Goal: Information Seeking & Learning: Check status

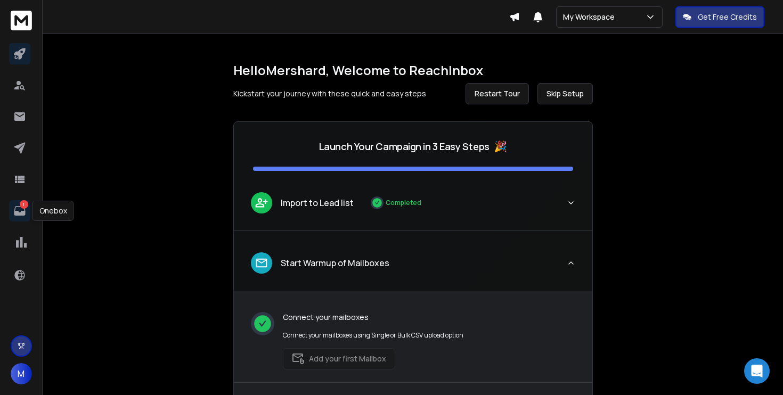
click at [21, 214] on icon at bounding box center [19, 211] width 11 height 10
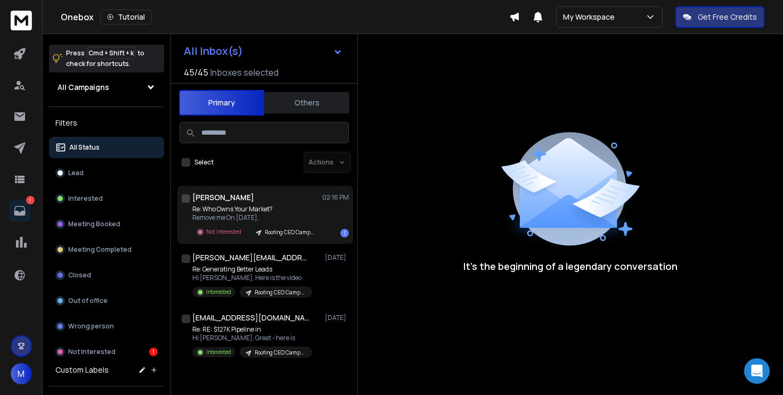
click at [270, 212] on p "Re: Who Owns Your Market?" at bounding box center [256, 209] width 128 height 9
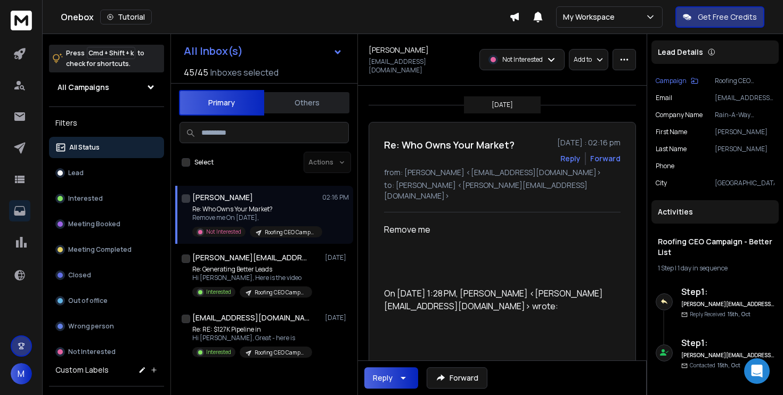
drag, startPoint x: 483, startPoint y: 166, endPoint x: 522, endPoint y: 166, distance: 39.4
click at [522, 167] on p "from: Darrell Sams <dsams@rainawayinc.com>" at bounding box center [502, 172] width 236 height 11
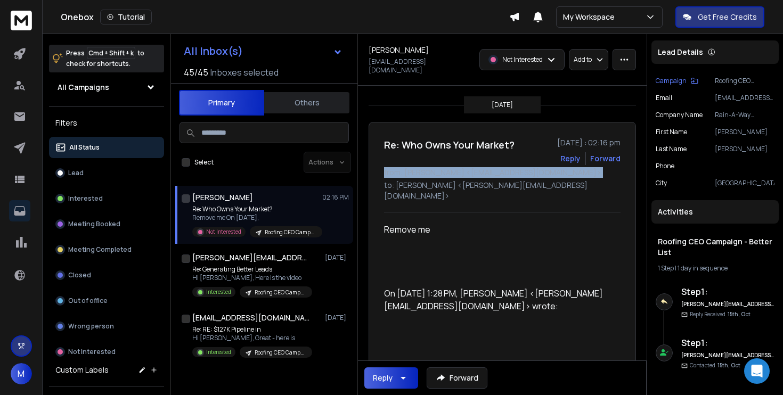
copy p "from: Darrell Sams <dsams@rainawayinc.com>"
click at [380, 382] on div "Reply" at bounding box center [383, 378] width 20 height 11
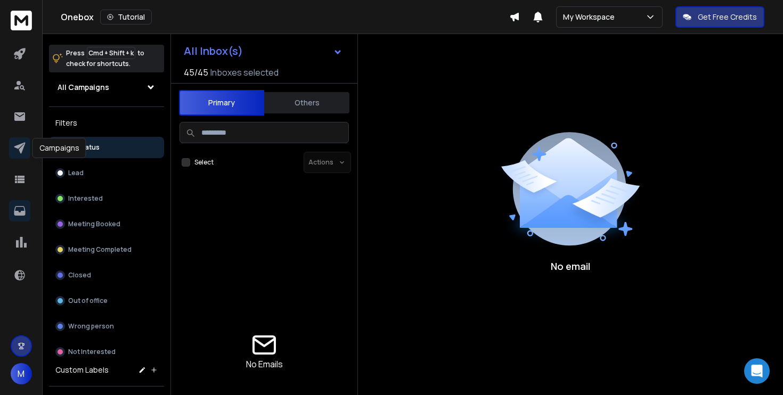
click at [24, 154] on icon at bounding box center [19, 148] width 13 height 13
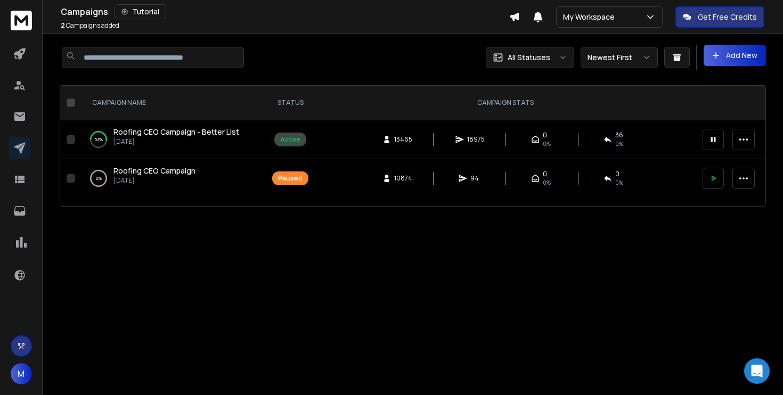
click at [127, 135] on span "Roofing CEO Campaign - Better List" at bounding box center [176, 132] width 126 height 10
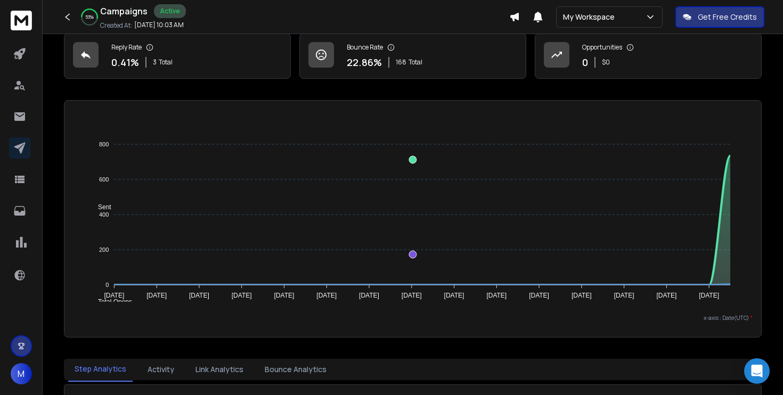
scroll to position [181, 0]
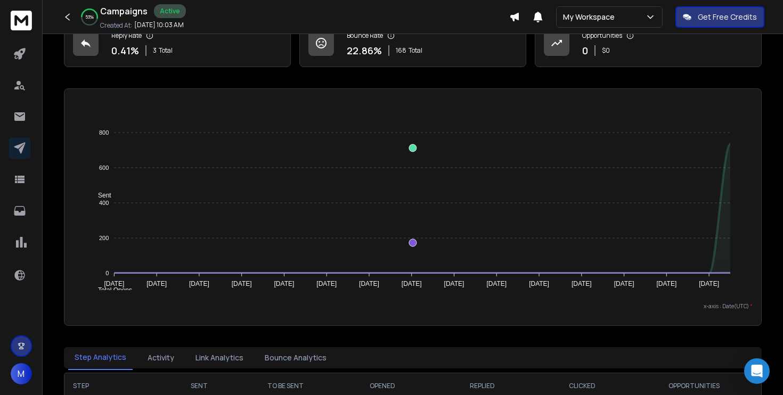
click at [132, 286] on span "Total Opens" at bounding box center [111, 289] width 42 height 7
click at [107, 192] on span "Sent" at bounding box center [100, 195] width 21 height 7
click at [132, 286] on span "Total Opens" at bounding box center [111, 289] width 42 height 7
click at [139, 381] on span "Unique Opens" at bounding box center [114, 384] width 49 height 7
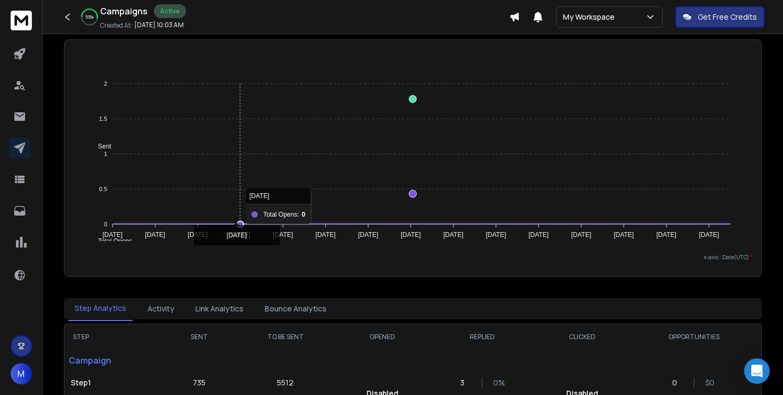
scroll to position [270, 0]
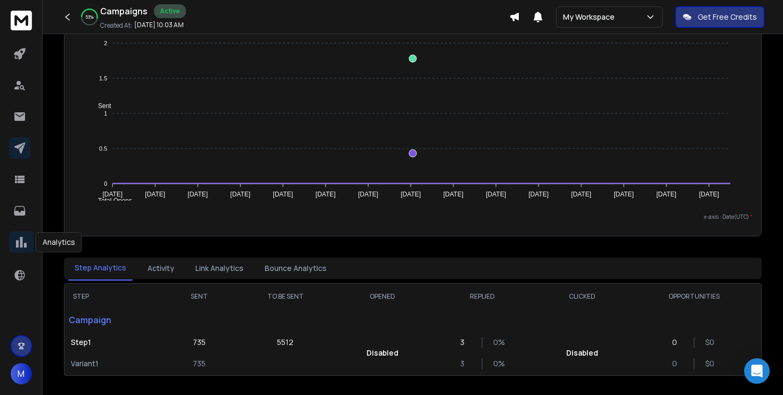
click at [24, 231] on link at bounding box center [21, 242] width 24 height 24
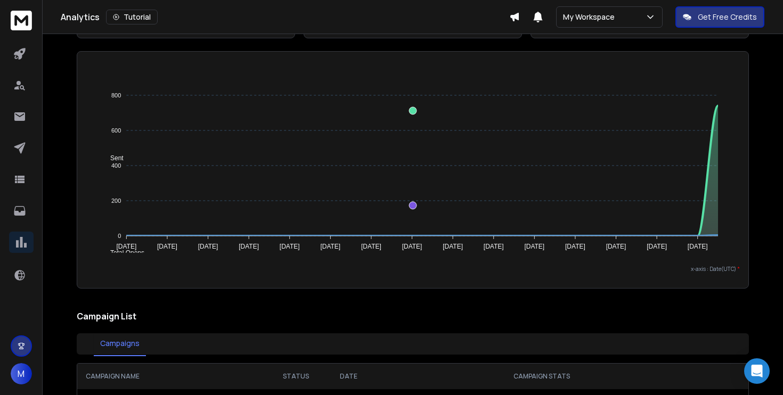
scroll to position [207, 0]
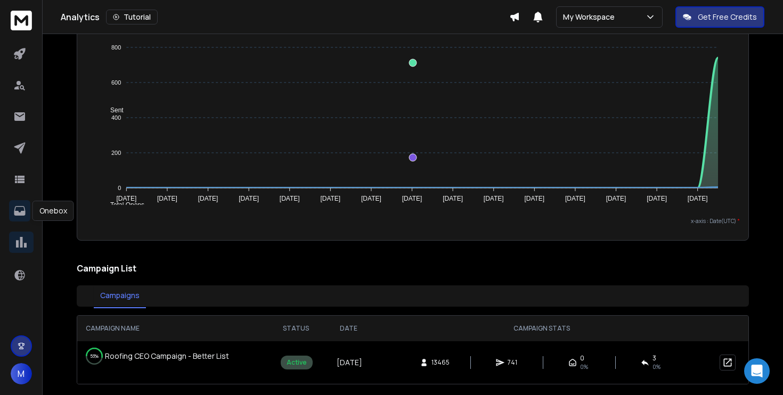
click at [19, 207] on icon at bounding box center [19, 211] width 11 height 10
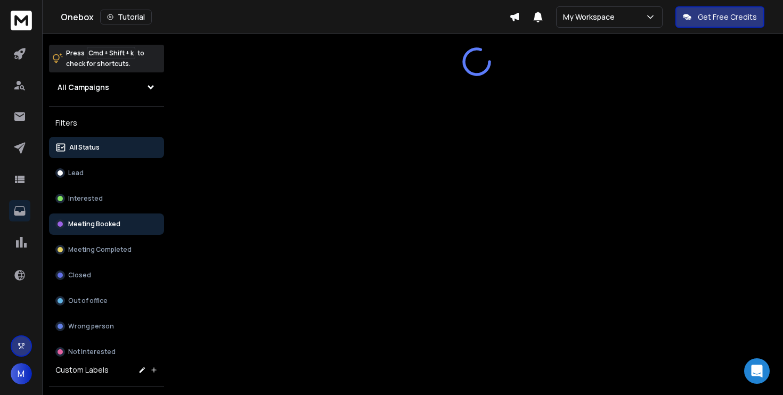
scroll to position [106, 0]
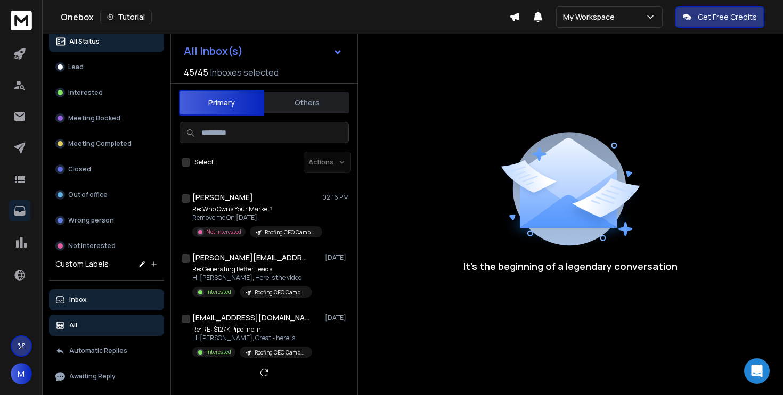
click at [76, 316] on button "All" at bounding box center [106, 325] width 115 height 21
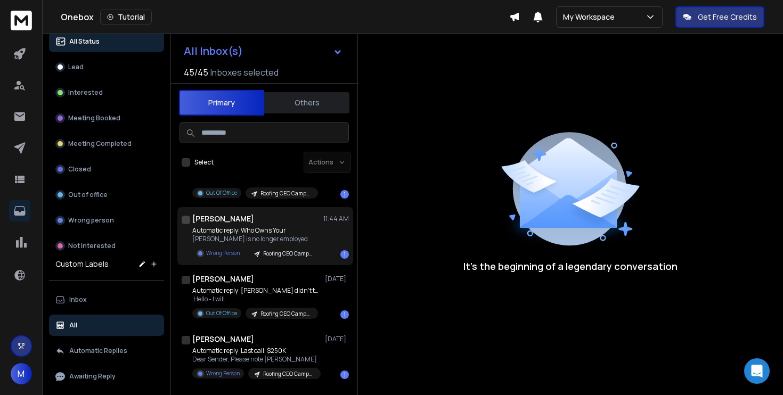
scroll to position [0, 0]
